Goal: Task Accomplishment & Management: Manage account settings

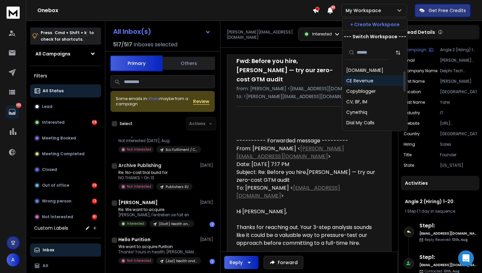
scroll to position [23, 0]
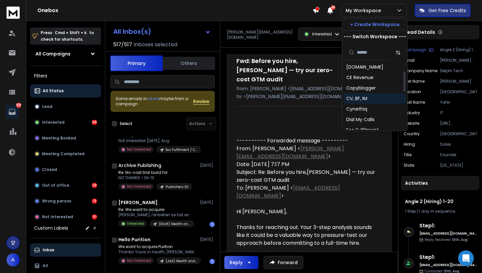
click at [361, 97] on div "CV, BF, IM" at bounding box center [356, 98] width 21 height 7
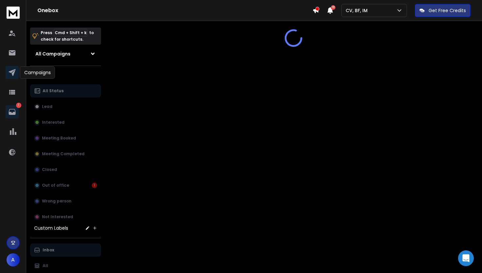
click at [10, 73] on icon at bounding box center [12, 73] width 8 height 8
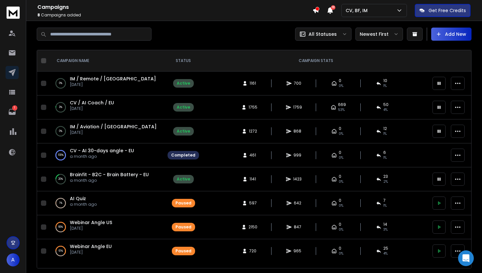
click at [102, 103] on span "CV / AI Coach / EU" at bounding box center [92, 102] width 44 height 7
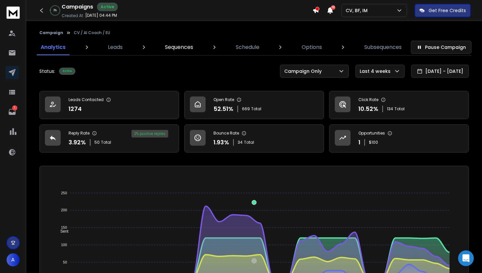
click at [169, 49] on p "Sequences" at bounding box center [179, 47] width 28 height 8
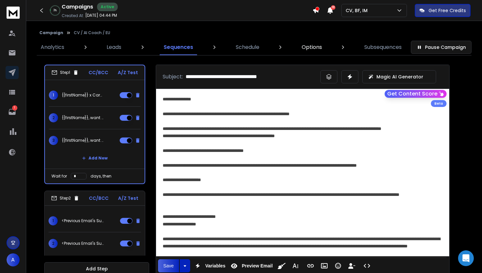
click at [309, 48] on p "Options" at bounding box center [312, 47] width 20 height 8
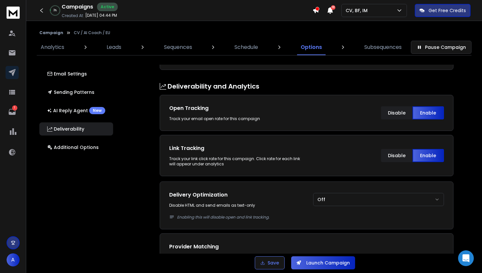
scroll to position [698, 0]
click at [392, 112] on button "Disable" at bounding box center [396, 112] width 31 height 13
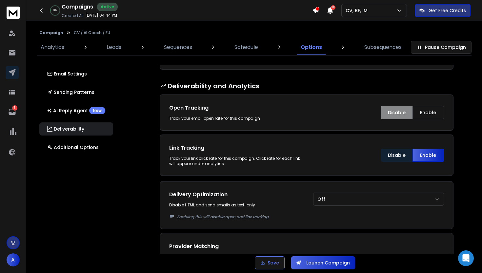
click at [392, 156] on button "Disable" at bounding box center [396, 155] width 31 height 13
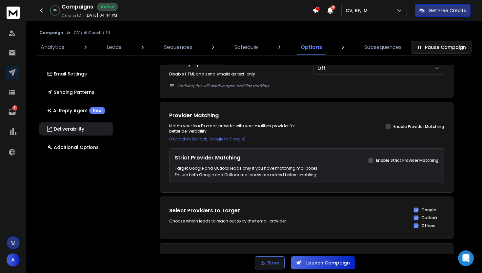
scroll to position [830, 0]
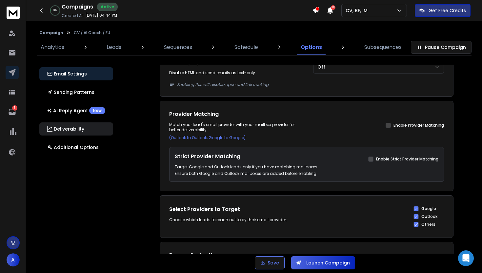
click at [83, 76] on p "Email Settings" at bounding box center [67, 73] width 40 height 7
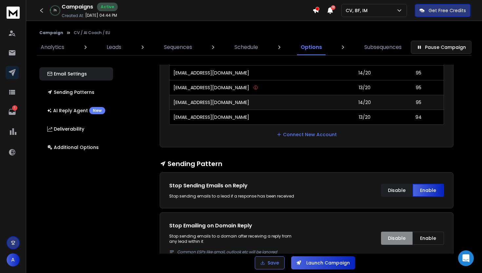
scroll to position [0, 0]
